Goal: Check status

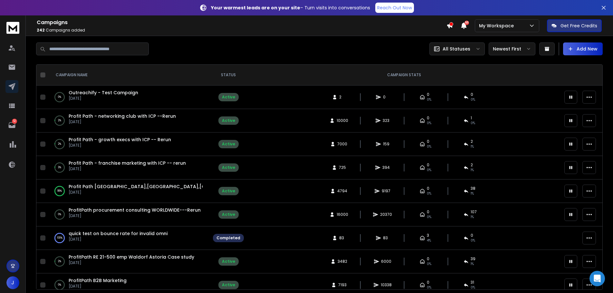
click at [127, 115] on span "Profit Path - networking club with ICP --Rerun" at bounding box center [122, 116] width 107 height 6
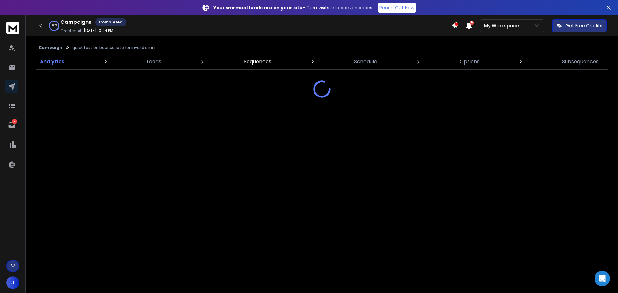
click at [248, 62] on p "Sequences" at bounding box center [258, 62] width 28 height 8
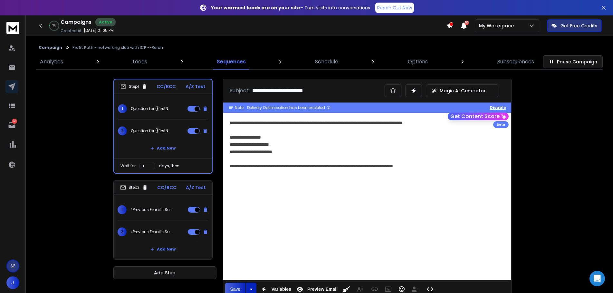
click at [157, 126] on div "2 Question for {{firstName}}" at bounding box center [163, 131] width 90 height 22
click at [42, 47] on button "Campaign" at bounding box center [51, 47] width 24 height 5
